Goal: Task Accomplishment & Management: Manage account settings

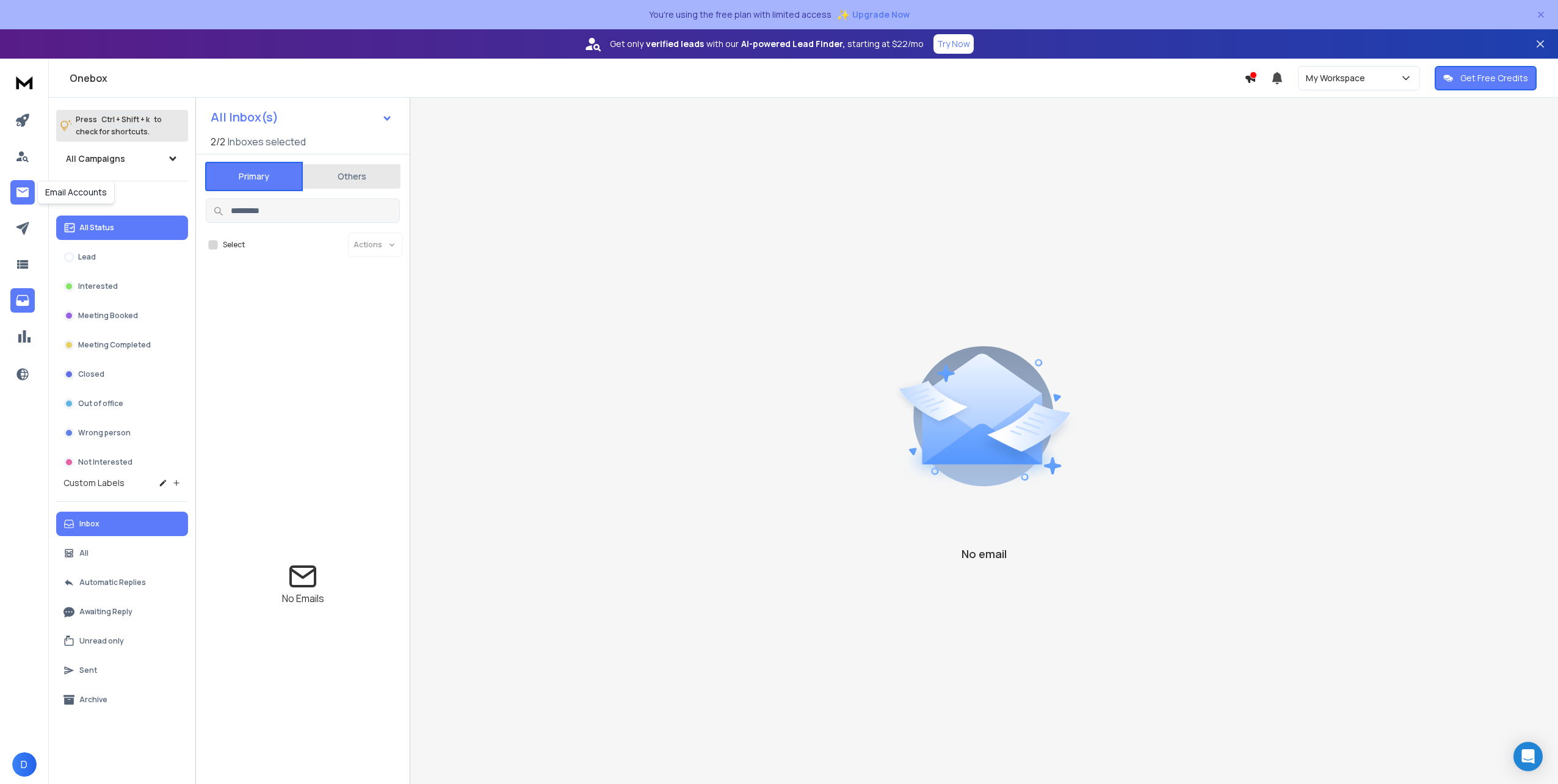
click at [22, 188] on icon at bounding box center [22, 193] width 12 height 10
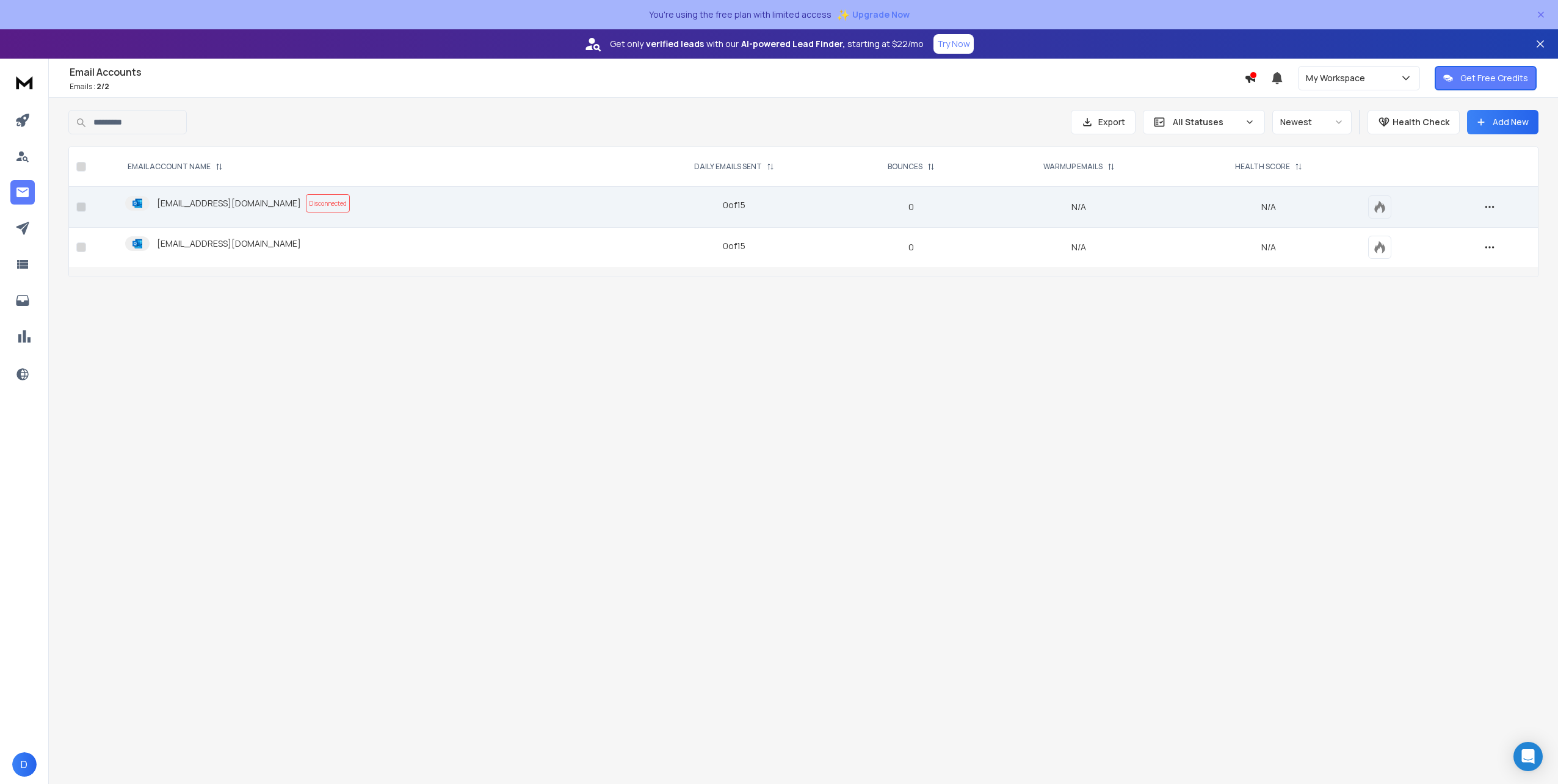
click at [361, 207] on div "[EMAIL_ADDRESS][DOMAIN_NAME] Disconnected" at bounding box center [373, 203] width 496 height 18
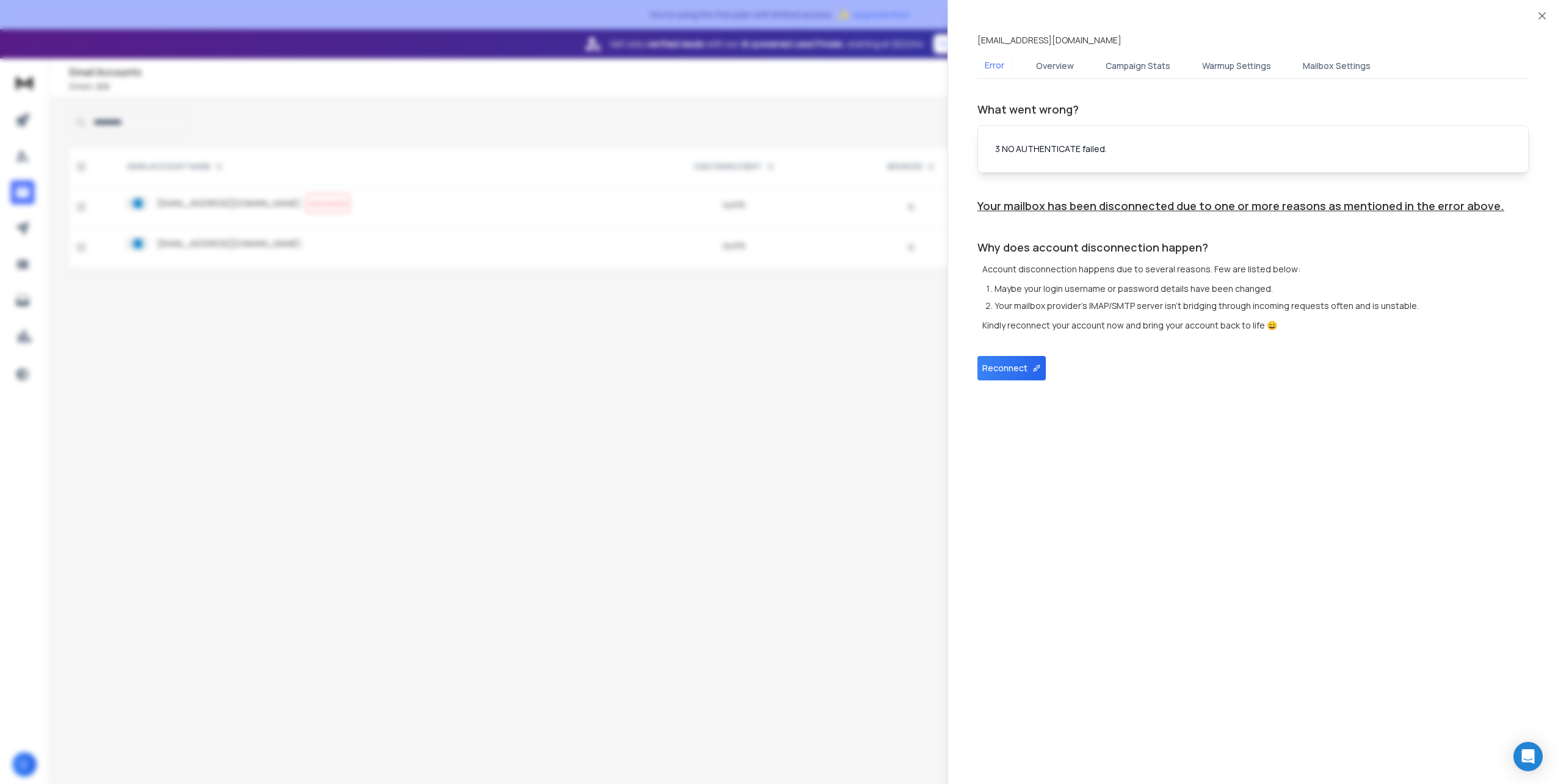
click at [1150, 62] on button "Campaign Stats" at bounding box center [1138, 66] width 80 height 27
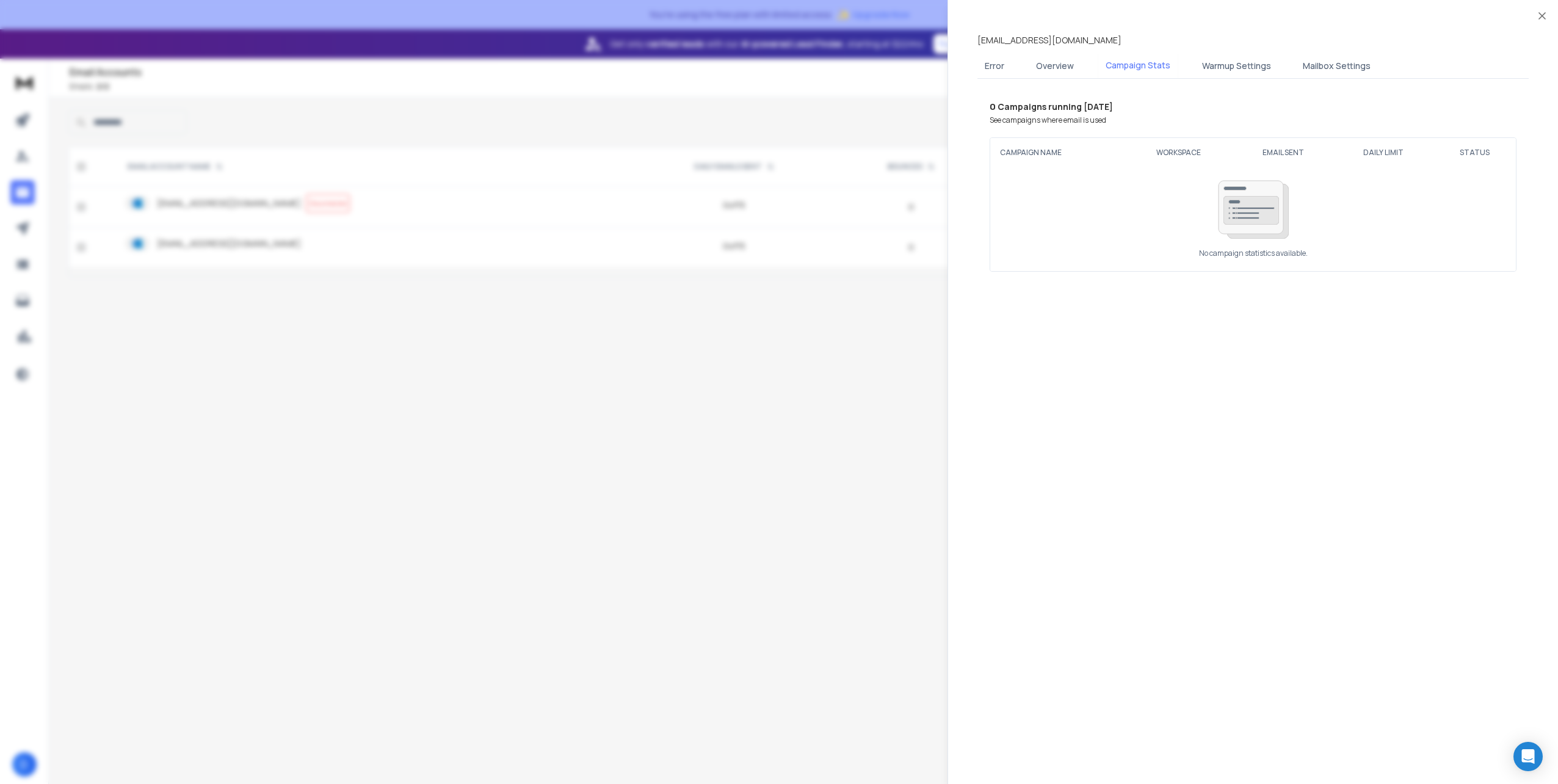
click at [1213, 60] on button "Warmup Settings" at bounding box center [1236, 66] width 84 height 27
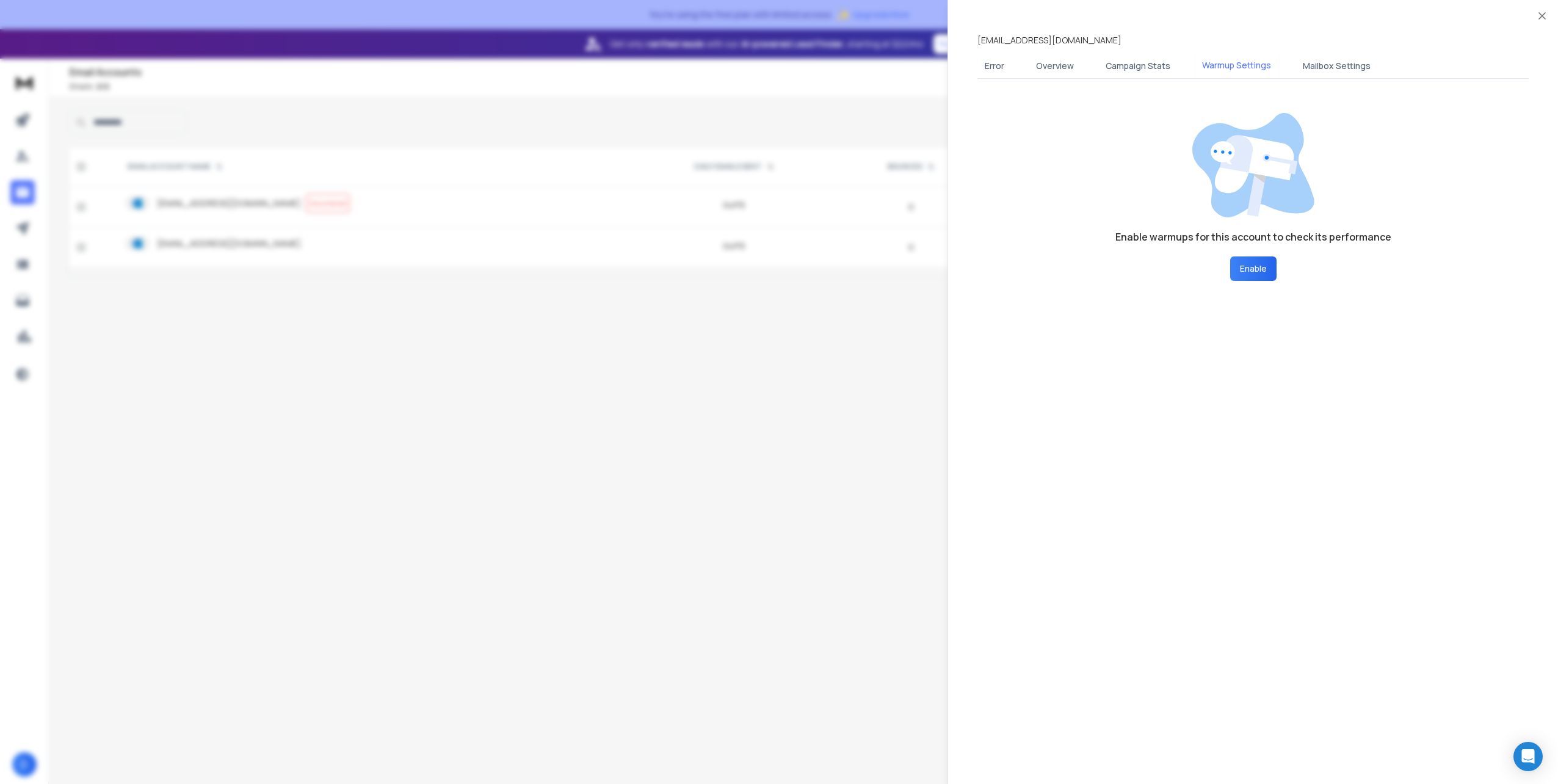
click at [1333, 59] on button "Mailbox Settings" at bounding box center [1336, 66] width 82 height 27
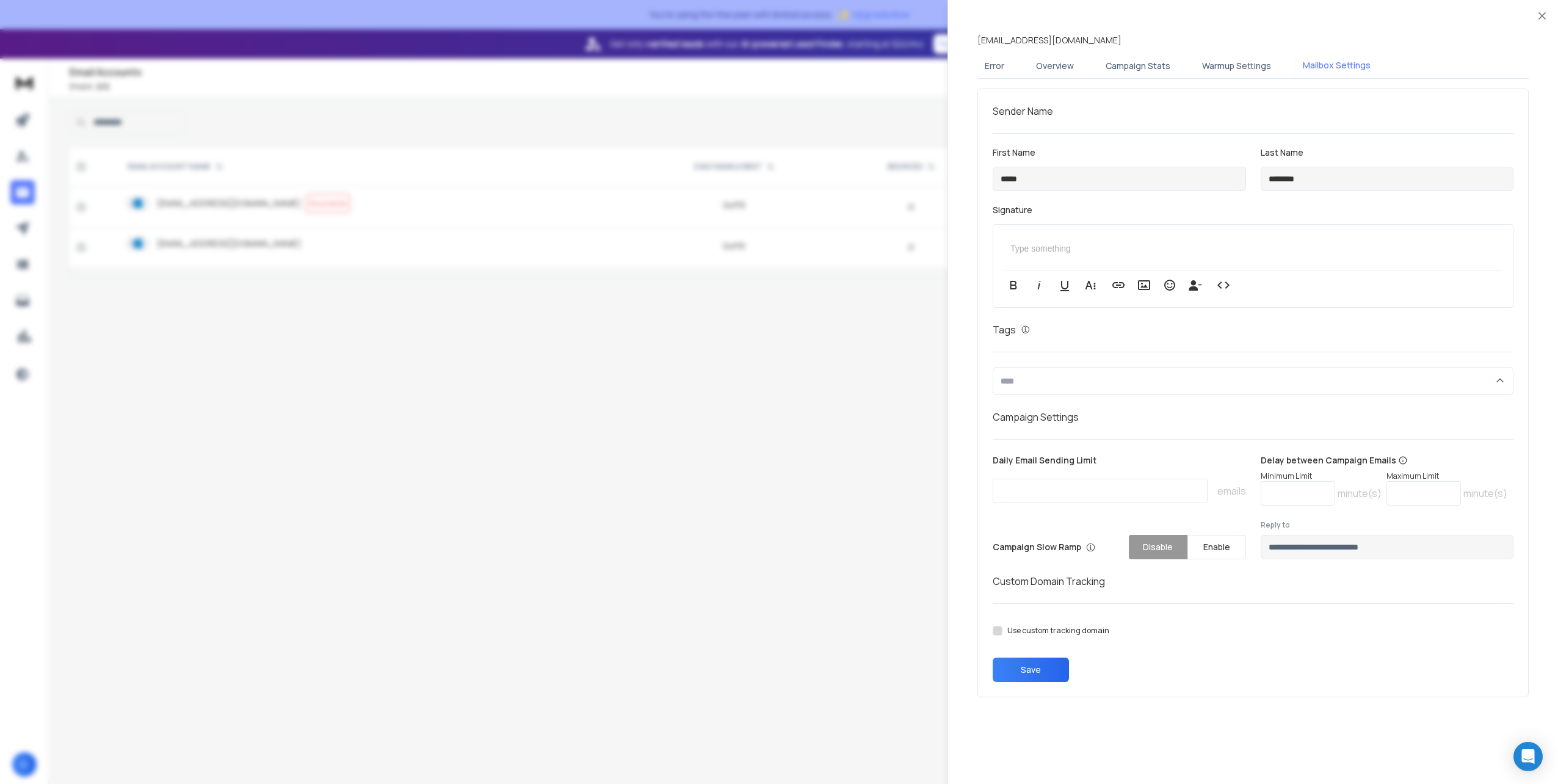
click at [996, 630] on button "Reply to" at bounding box center [998, 630] width 10 height 10
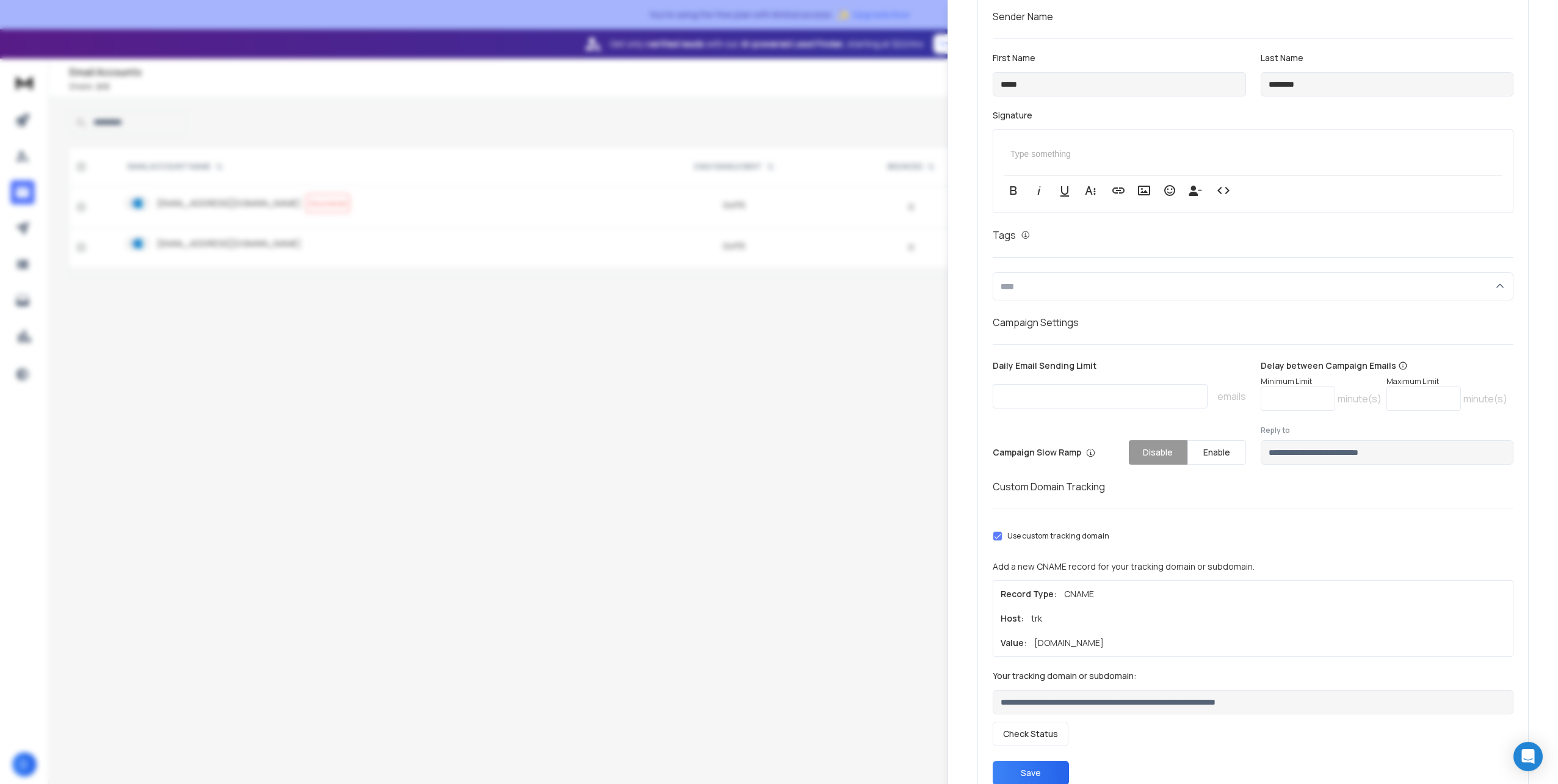
scroll to position [145, 0]
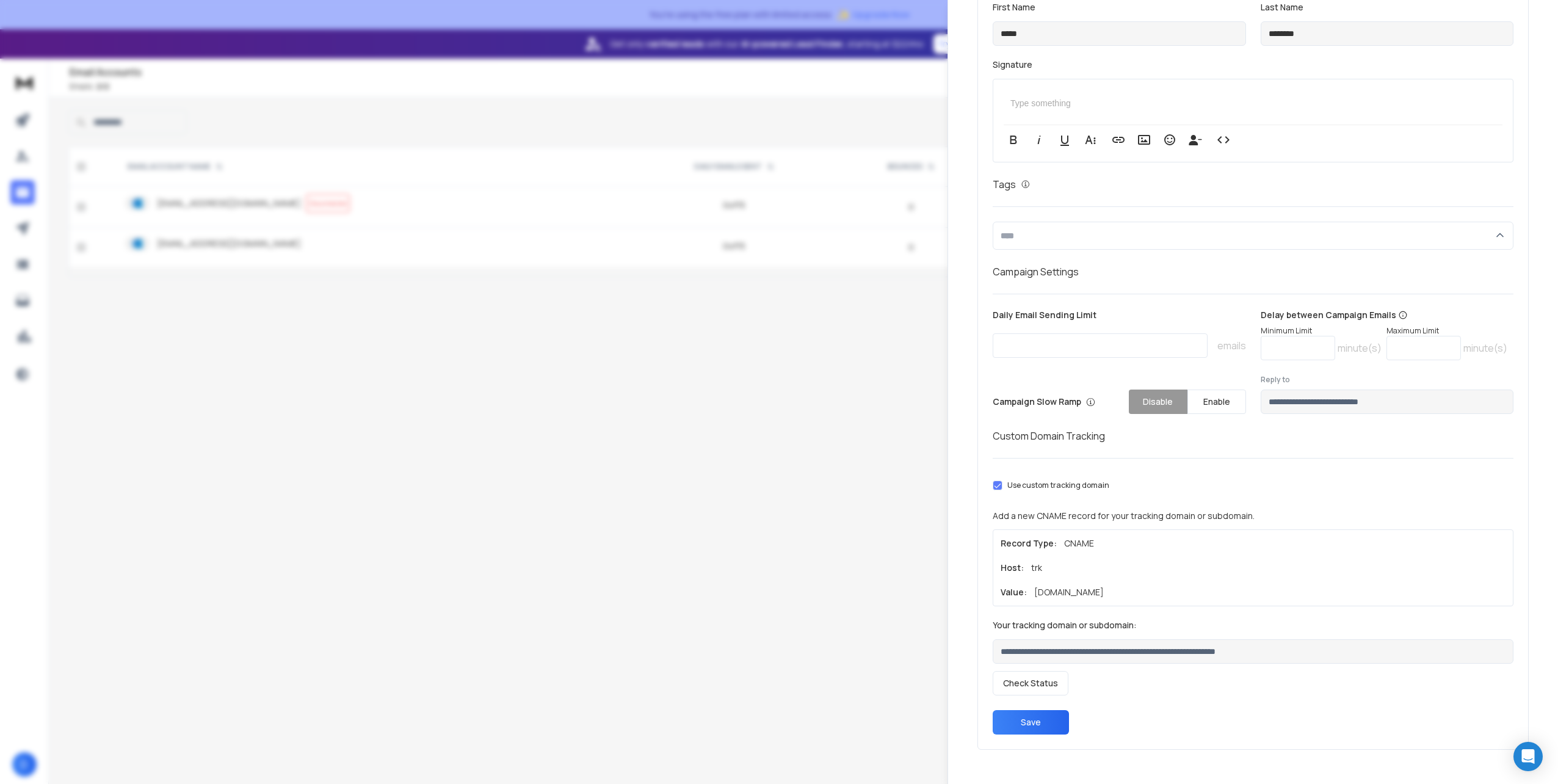
drag, startPoint x: 1001, startPoint y: 538, endPoint x: 1125, endPoint y: 590, distance: 134.5
click at [1125, 590] on div "Record Type: CNAME Host: trk Value: [DOMAIN_NAME]" at bounding box center [1253, 567] width 521 height 77
click at [1125, 590] on div "Value: [DOMAIN_NAME]" at bounding box center [1254, 592] width 505 height 12
drag, startPoint x: 1116, startPoint y: 590, endPoint x: 995, endPoint y: 568, distance: 123.0
click at [995, 568] on div "Record Type: CNAME Host: trk Value: [DOMAIN_NAME]" at bounding box center [1253, 567] width 521 height 77
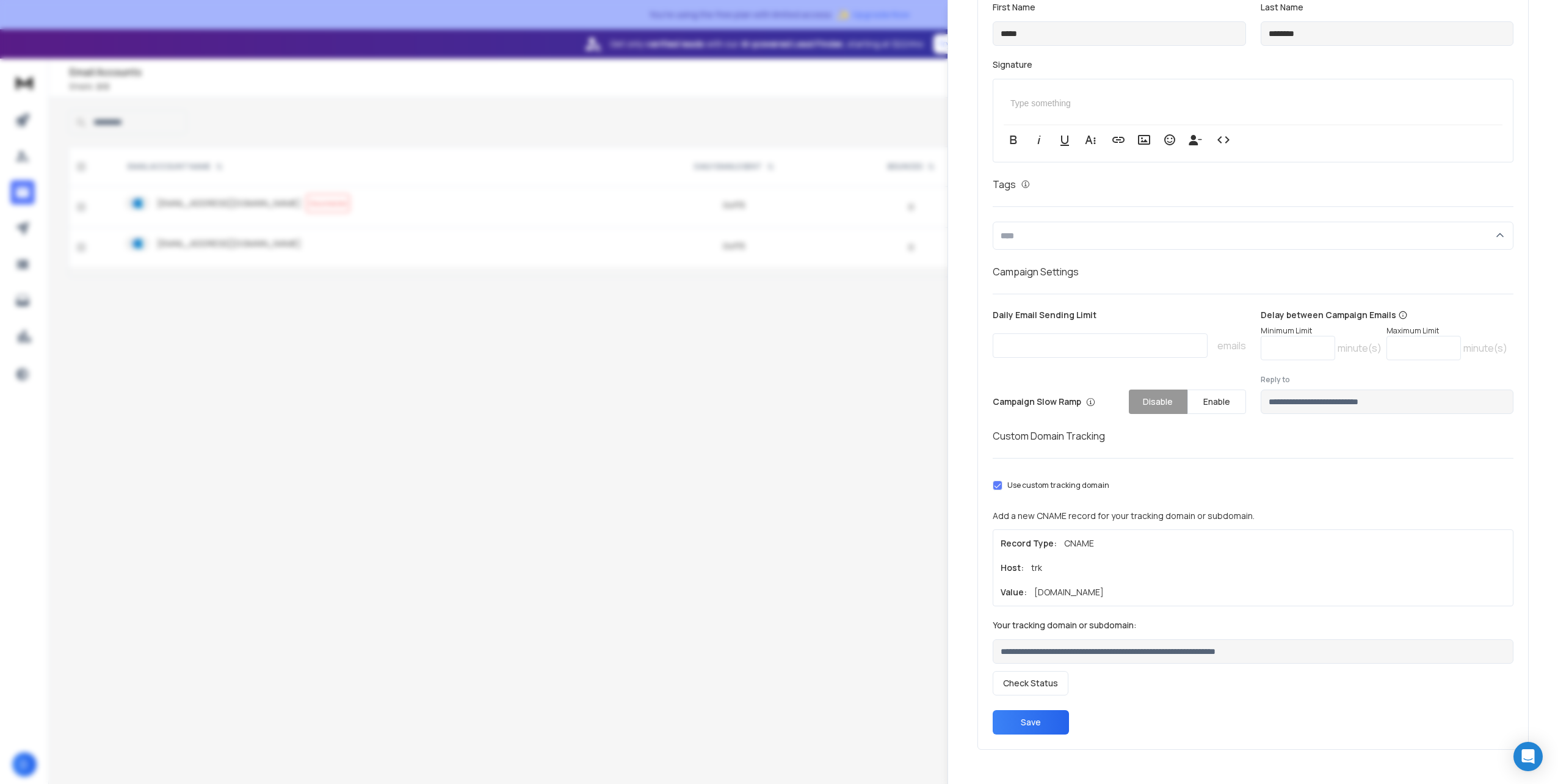
copy div "Host: trk Value: [DOMAIN_NAME]"
